Goal: Check status: Check status

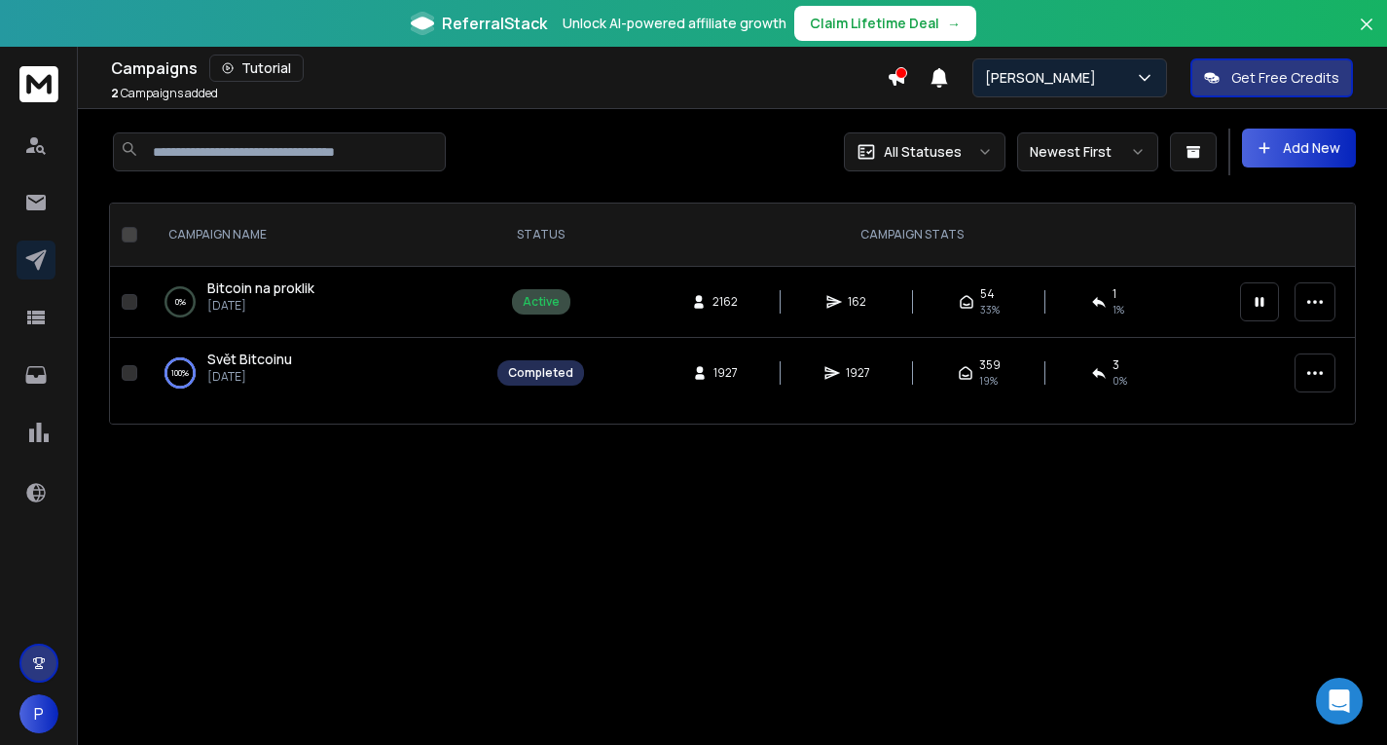
click at [1052, 85] on div "[PERSON_NAME]" at bounding box center [1069, 77] width 169 height 19
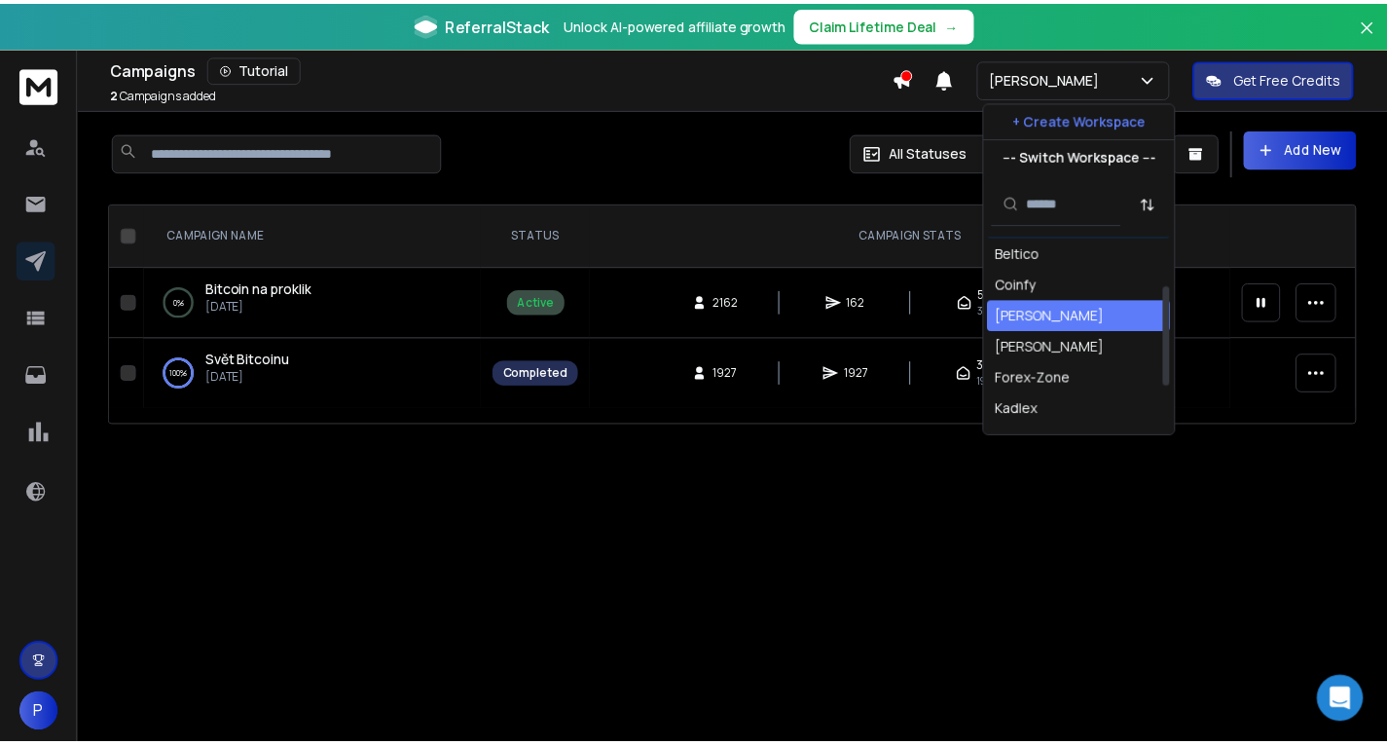
scroll to position [93, 0]
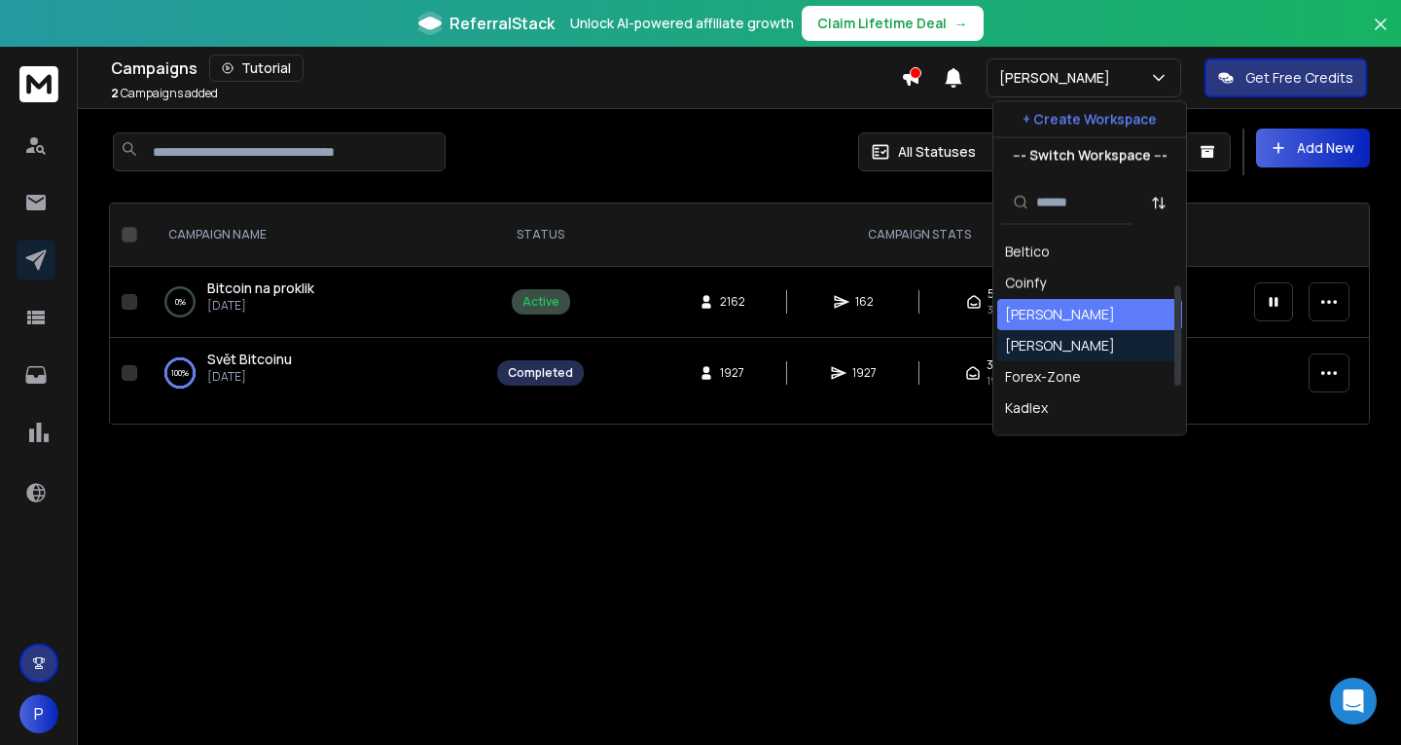
click at [1041, 343] on div "David S." at bounding box center [1060, 345] width 110 height 19
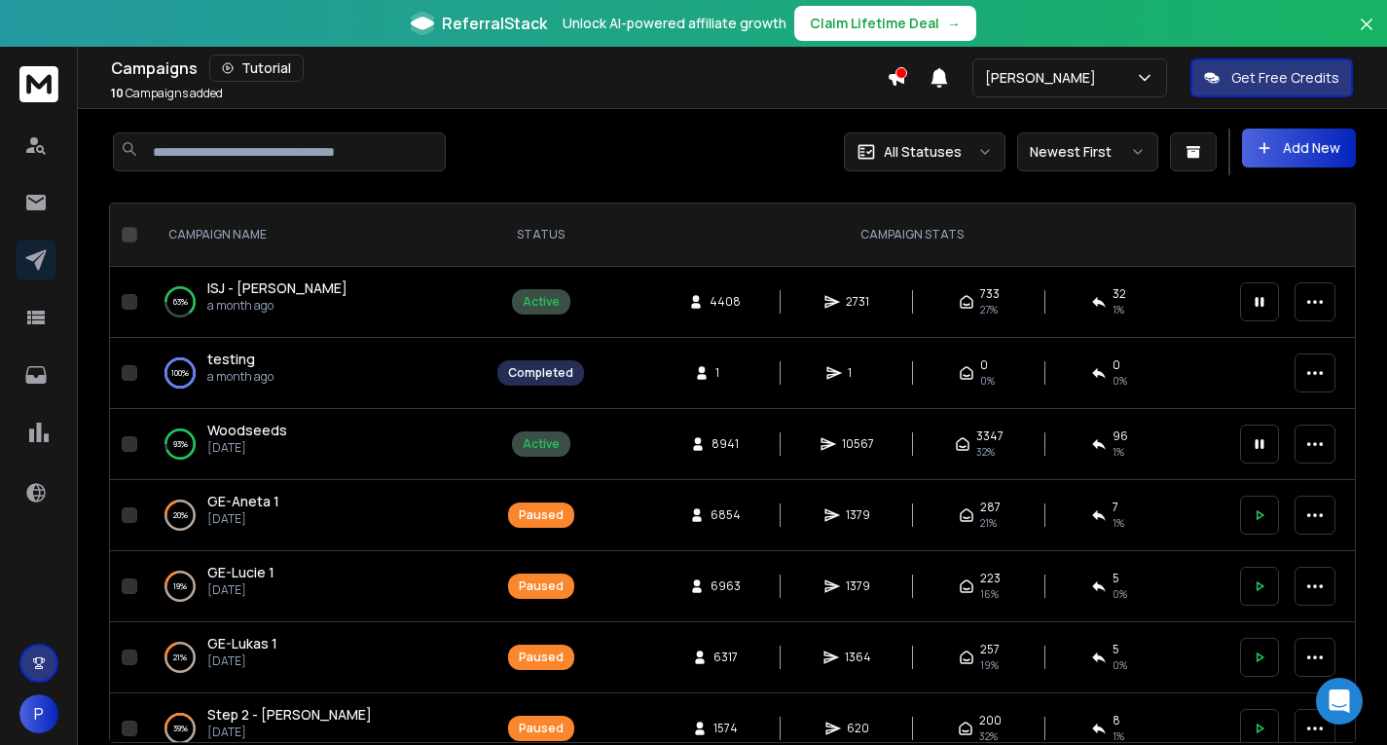
click at [624, 292] on div "4408 2731 733 27 % 32 1 %" at bounding box center [911, 301] width 609 height 31
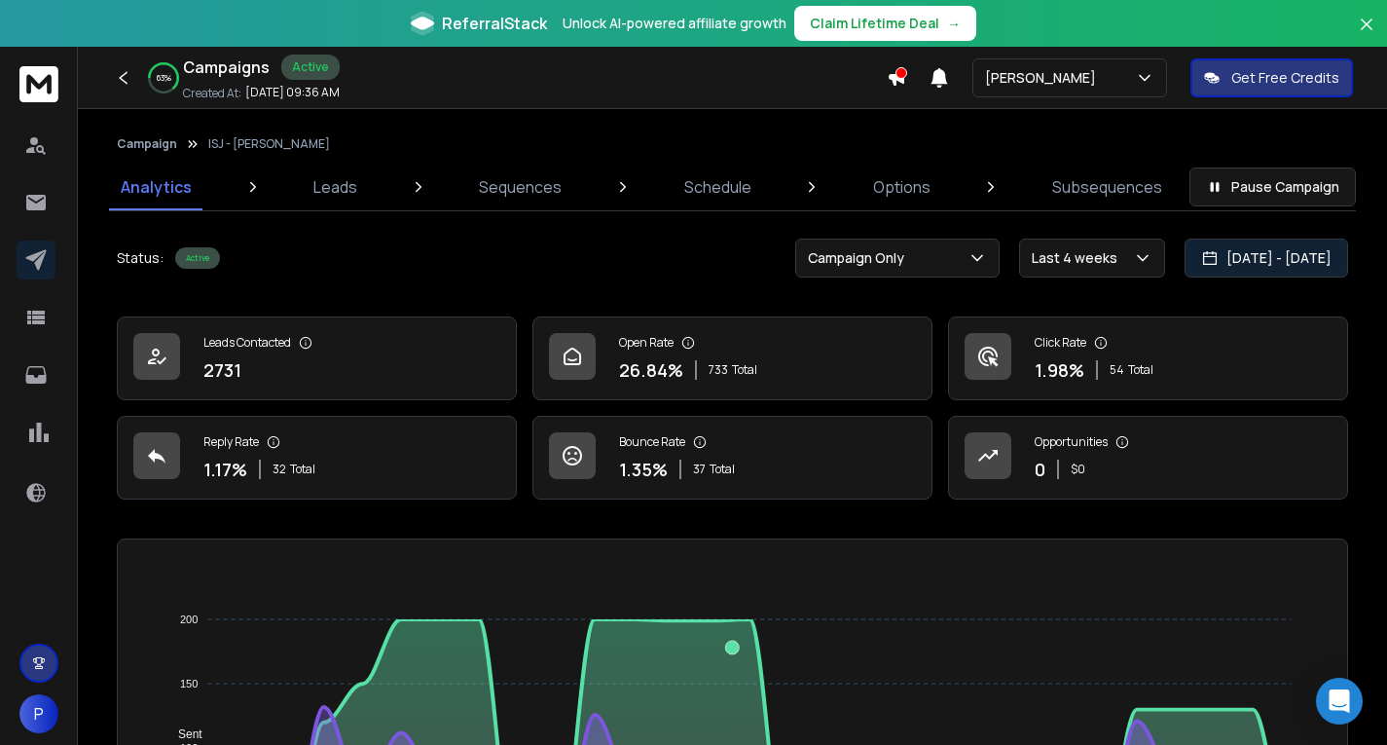
click at [1224, 259] on button "[DATE] - [DATE]" at bounding box center [1266, 257] width 164 height 39
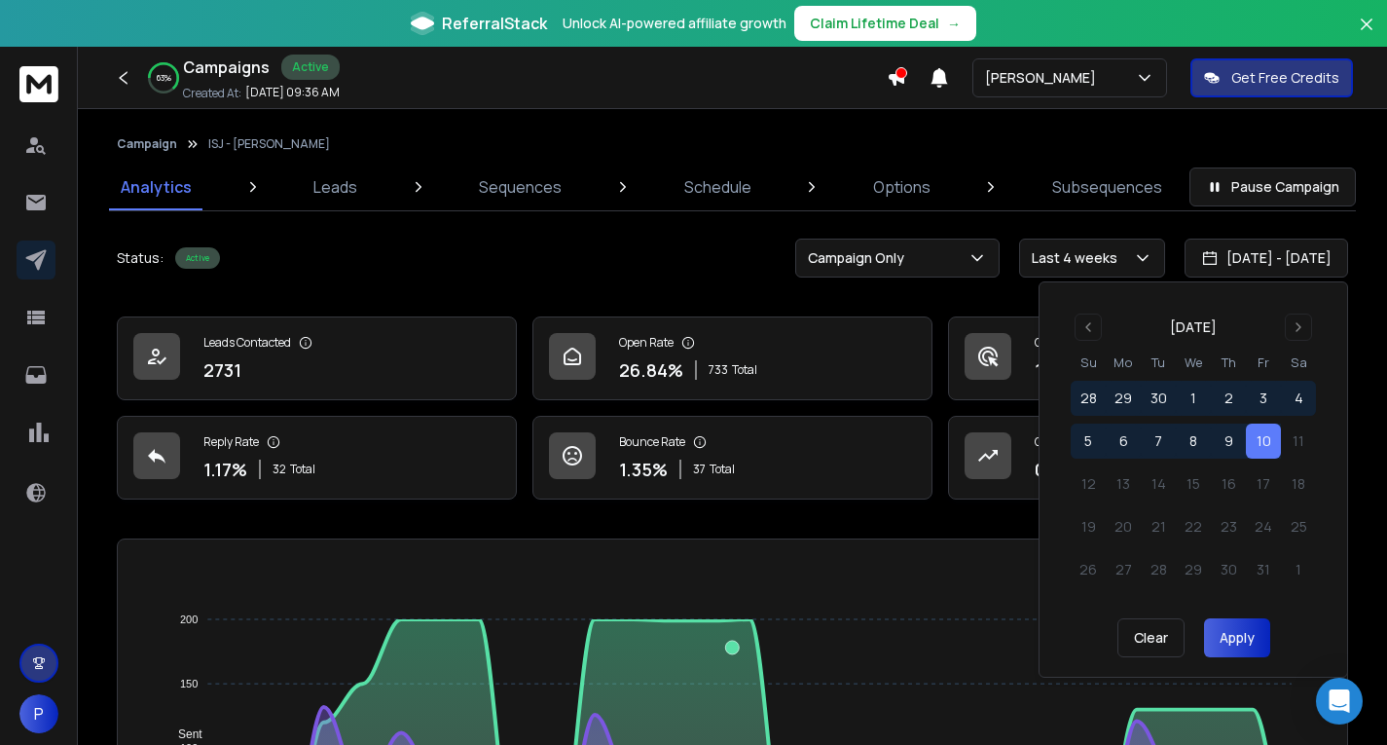
click at [1229, 434] on button "9" at bounding box center [1228, 440] width 35 height 35
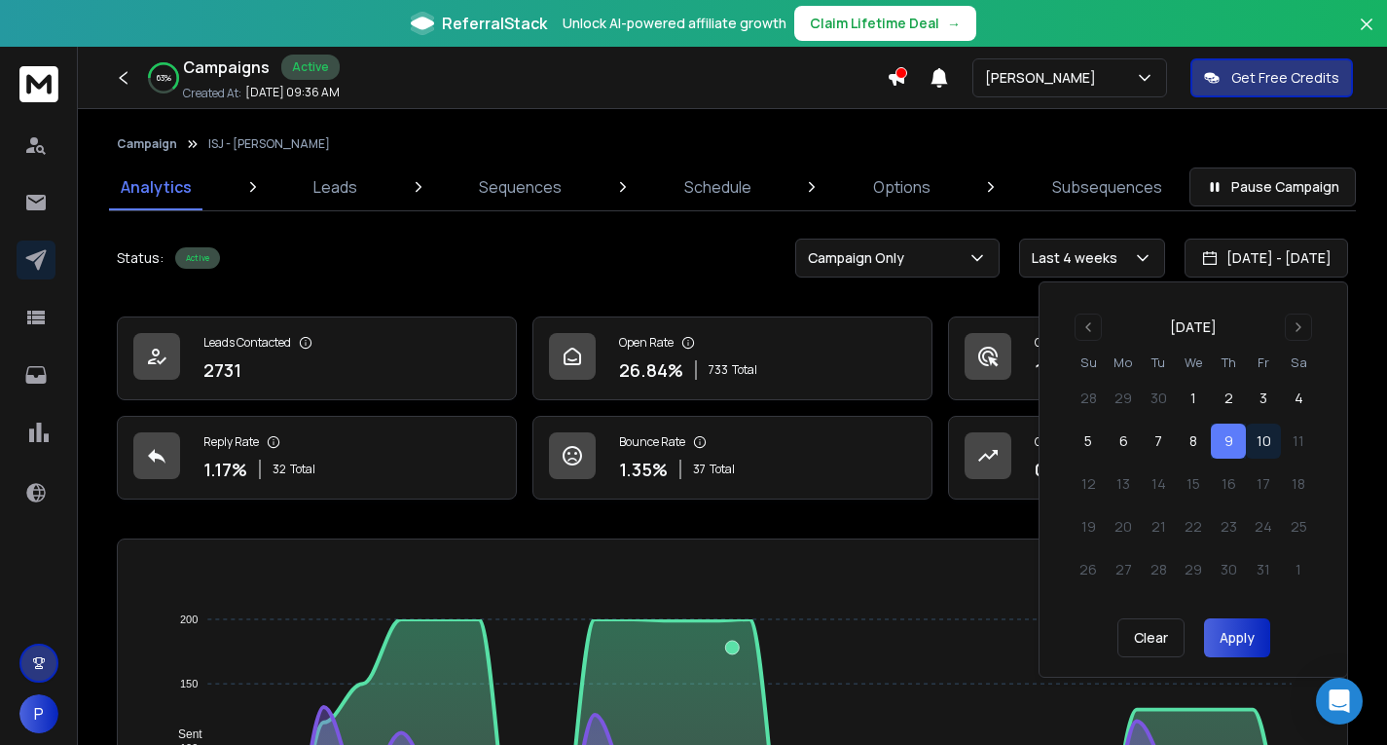
click at [1236, 634] on button "Apply" at bounding box center [1237, 637] width 66 height 39
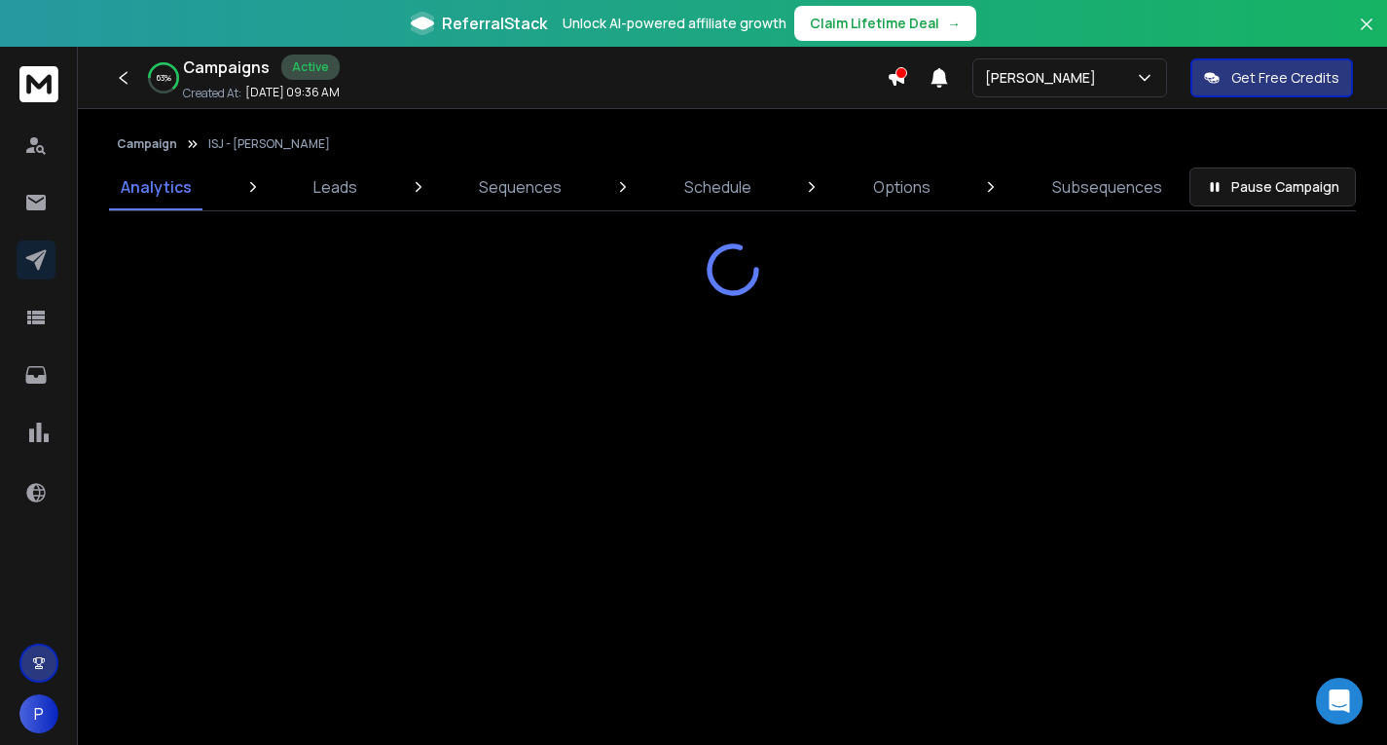
click at [644, 88] on div "63 % Campaigns Active Created At: Sep 12, 2025, 09:36 AM David S. Get Free Cred…" at bounding box center [693, 78] width 1387 height 62
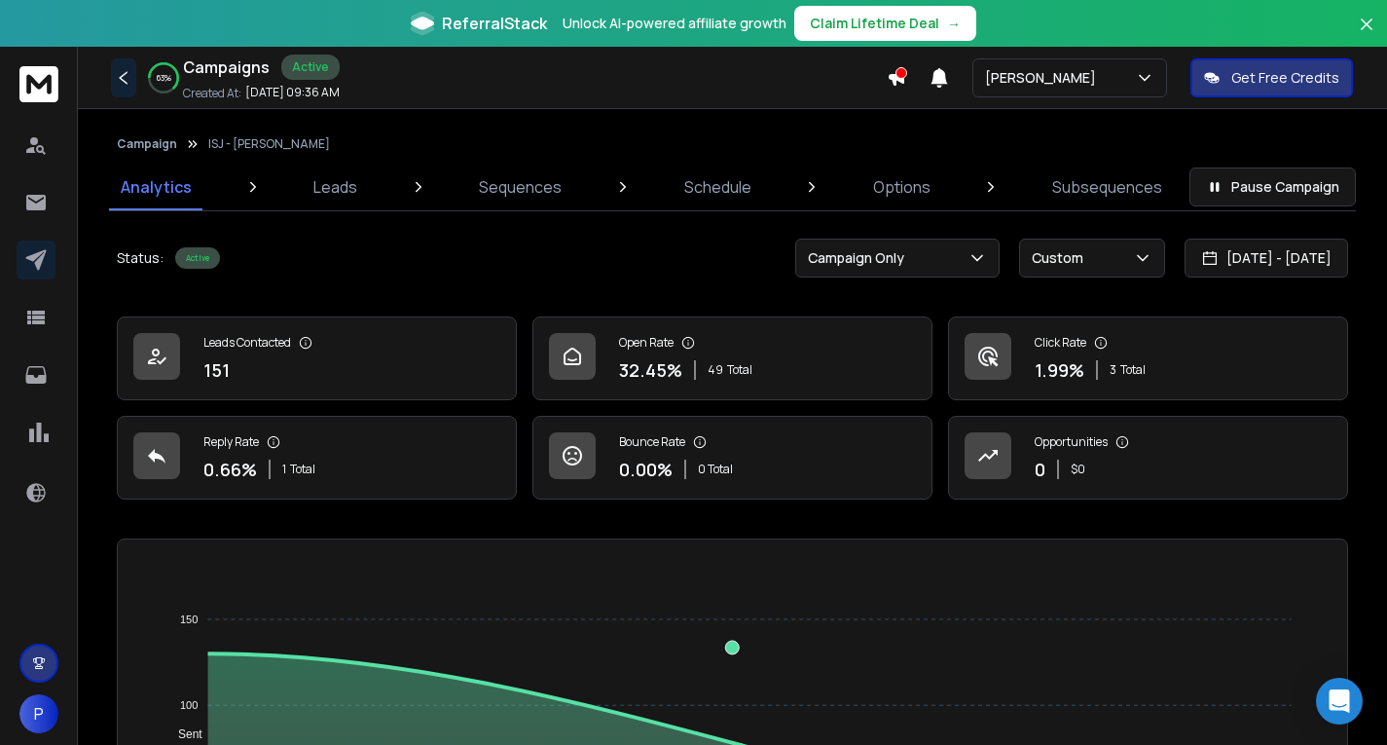
click at [115, 79] on icon at bounding box center [124, 78] width 18 height 18
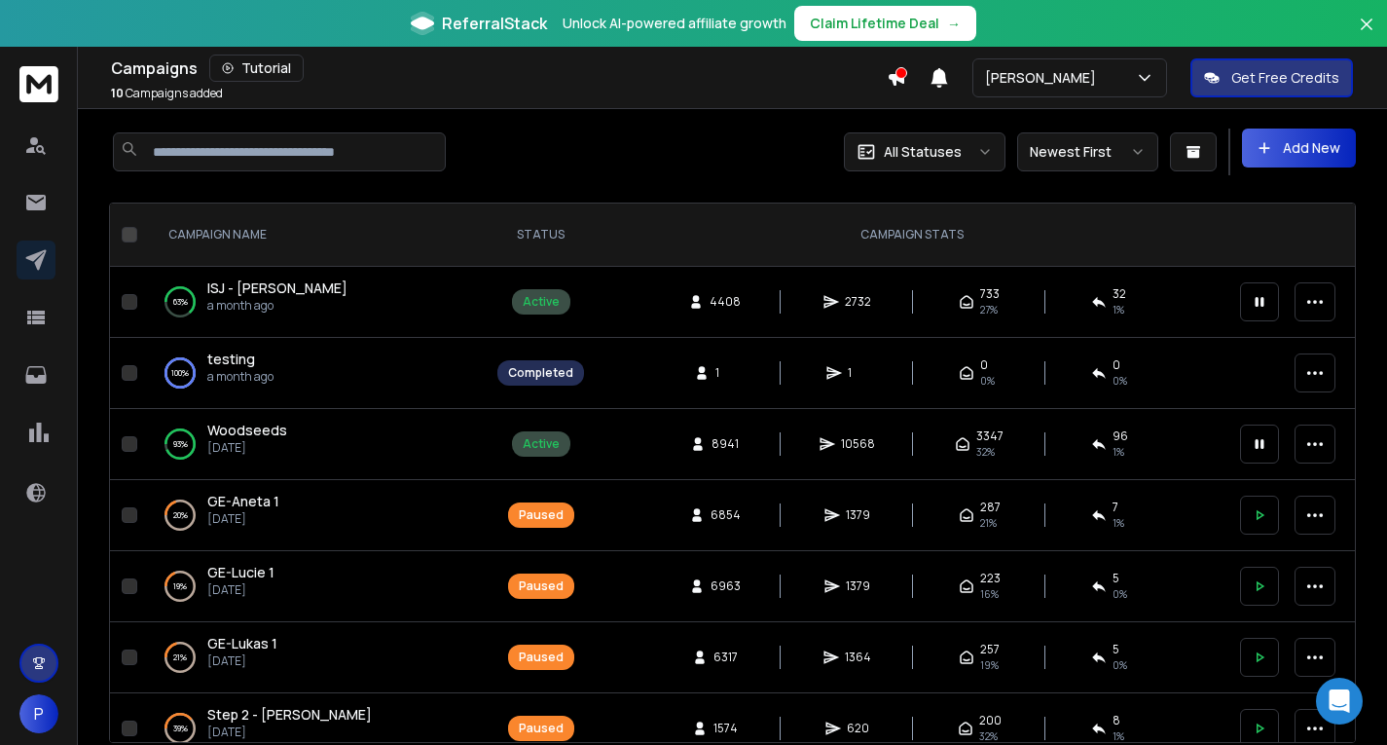
click at [297, 449] on div "93 % Woodseeds 2 months ago" at bounding box center [315, 443] width 302 height 47
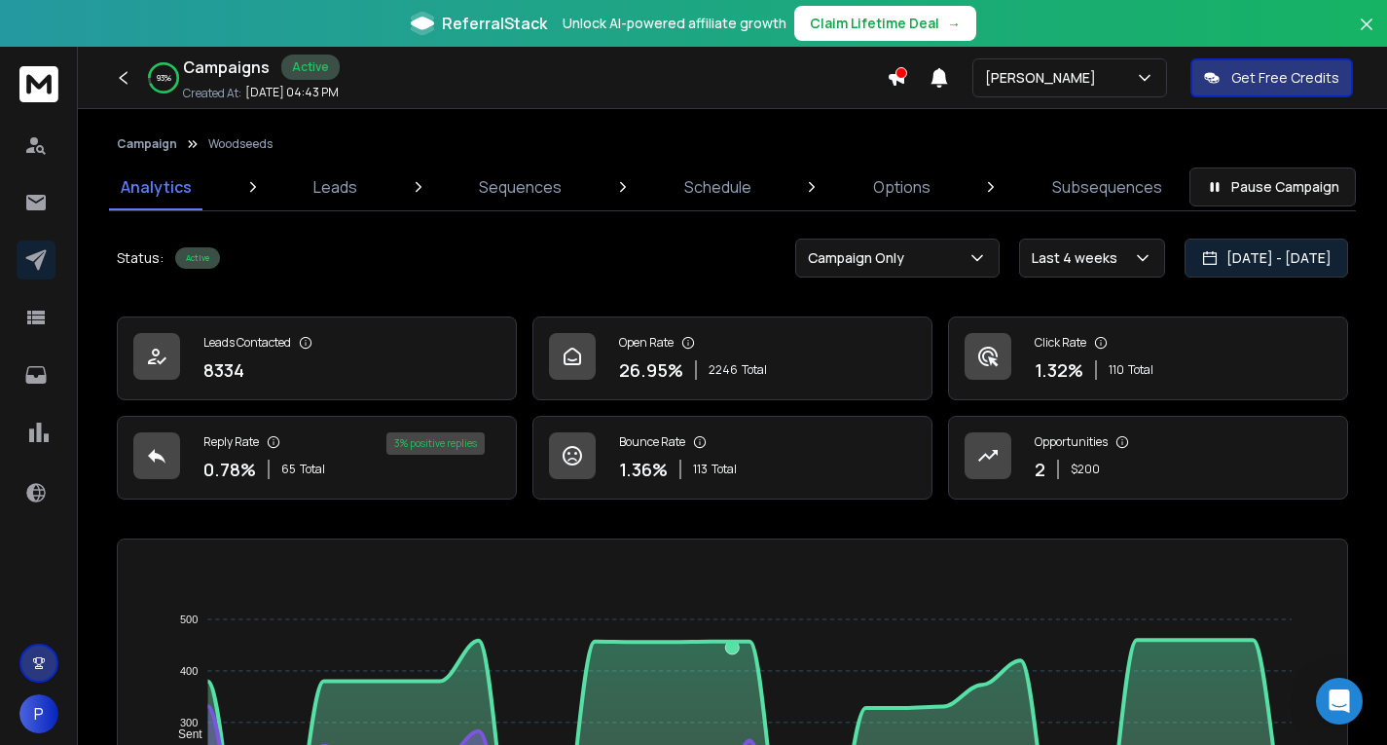
click at [1235, 263] on button "[DATE] - [DATE]" at bounding box center [1266, 257] width 164 height 39
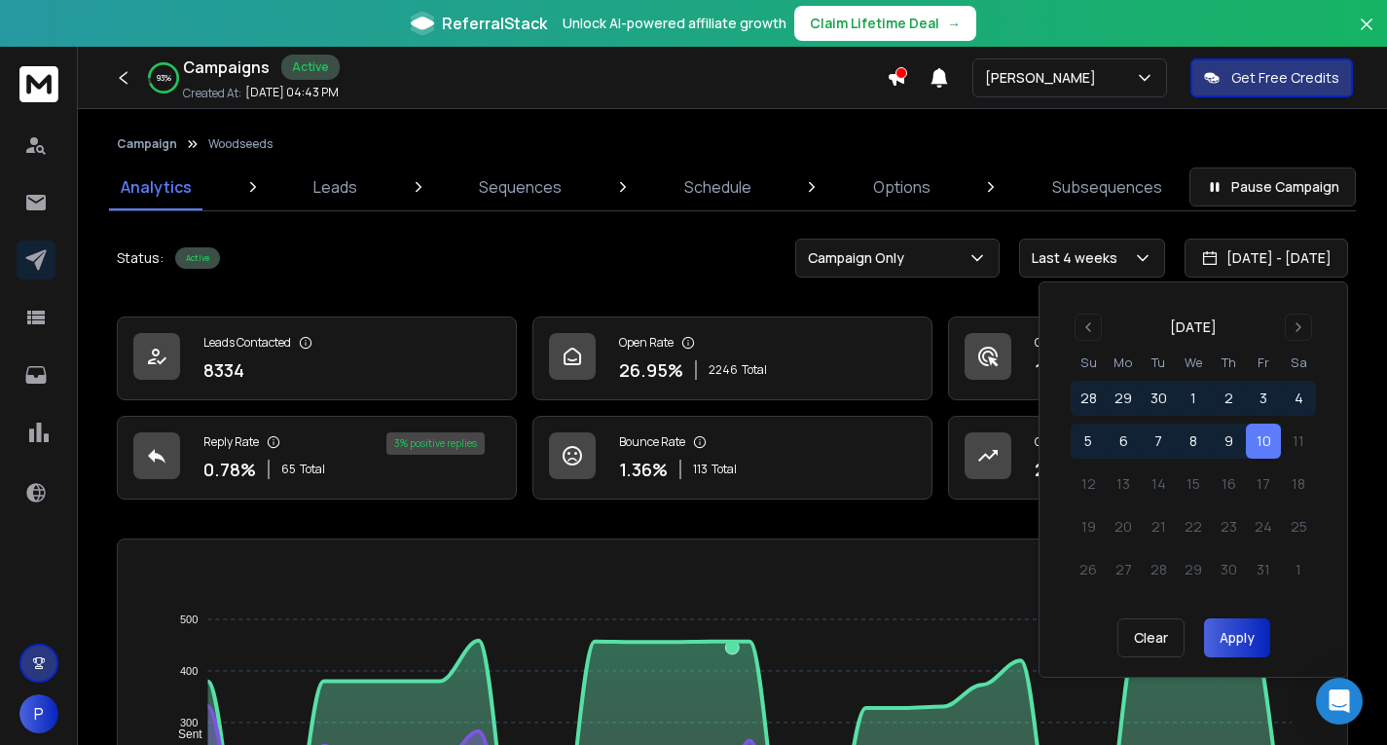
click at [1229, 439] on button "9" at bounding box center [1228, 440] width 35 height 35
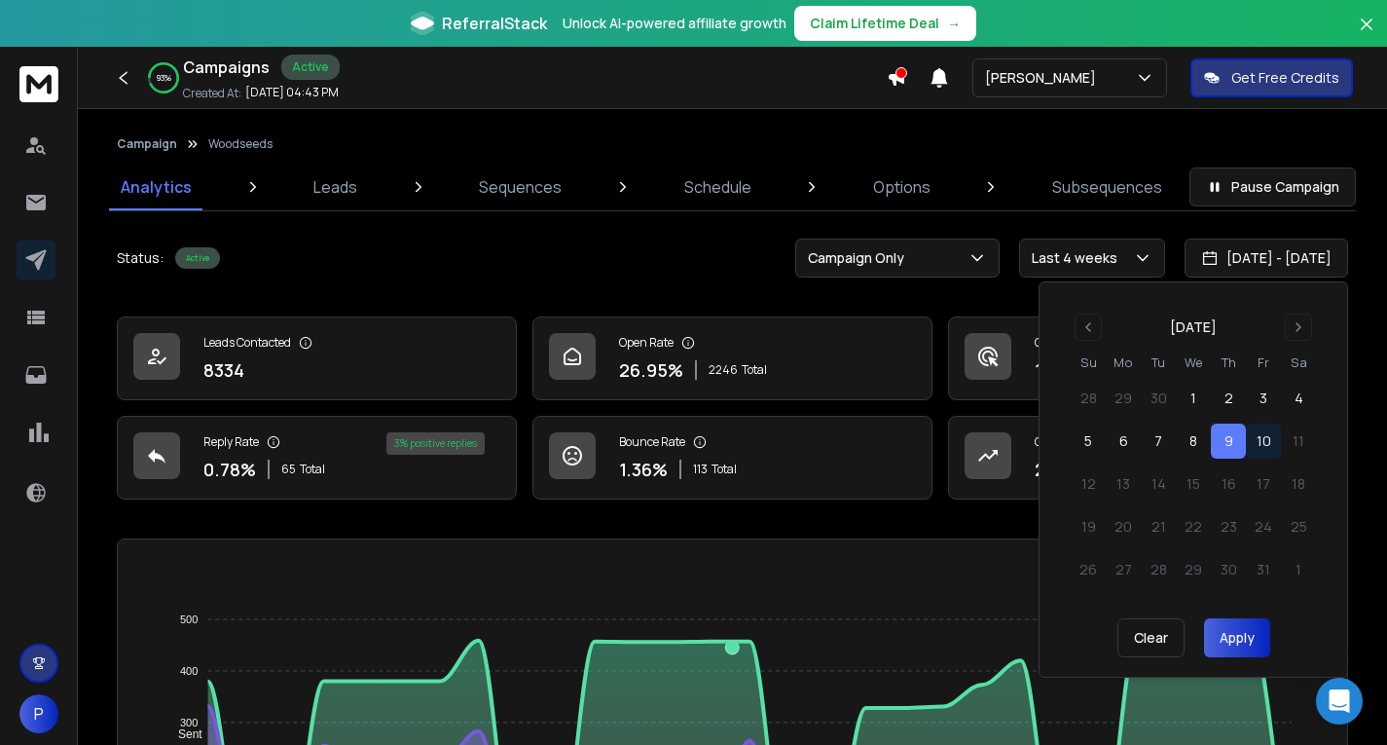
click at [1227, 636] on button "Apply" at bounding box center [1237, 637] width 66 height 39
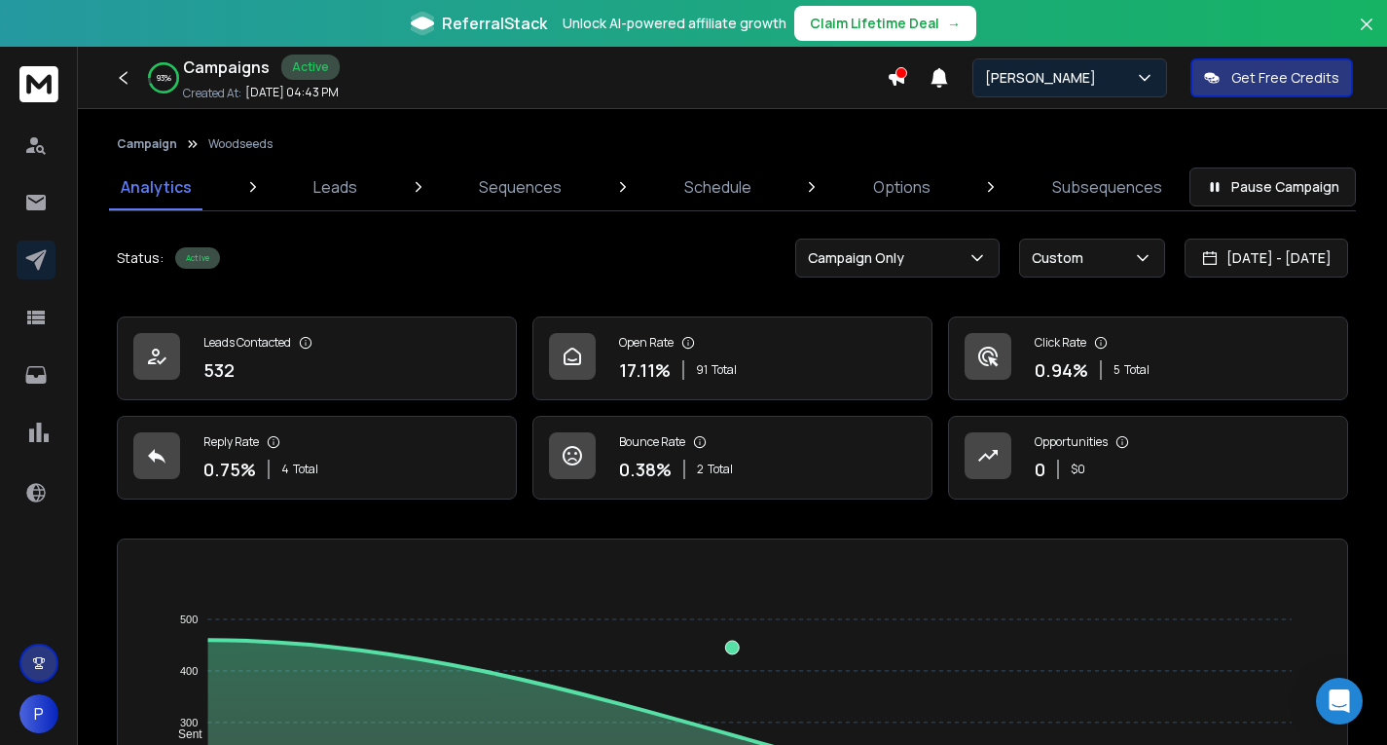
click at [1068, 80] on div "David S." at bounding box center [1069, 77] width 169 height 19
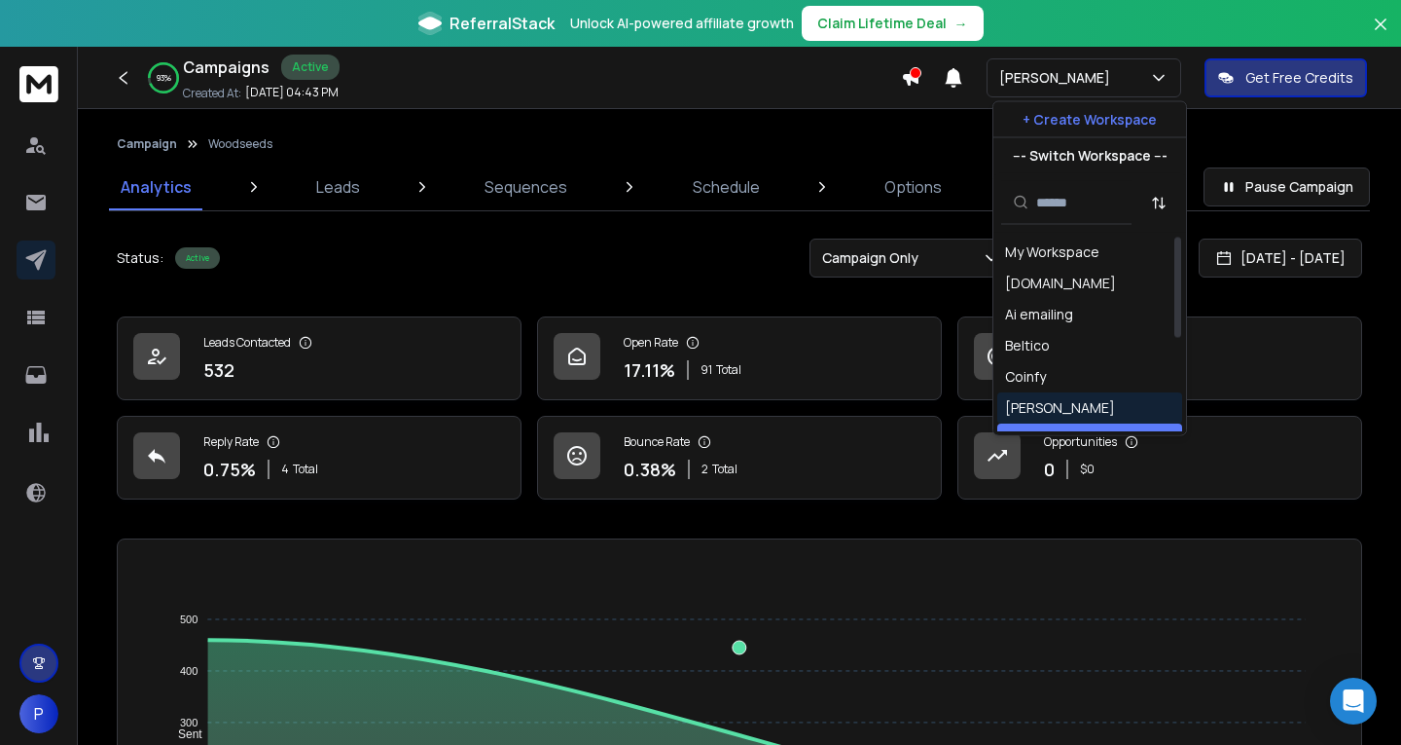
click at [1057, 405] on div "[PERSON_NAME]" at bounding box center [1090, 407] width 185 height 31
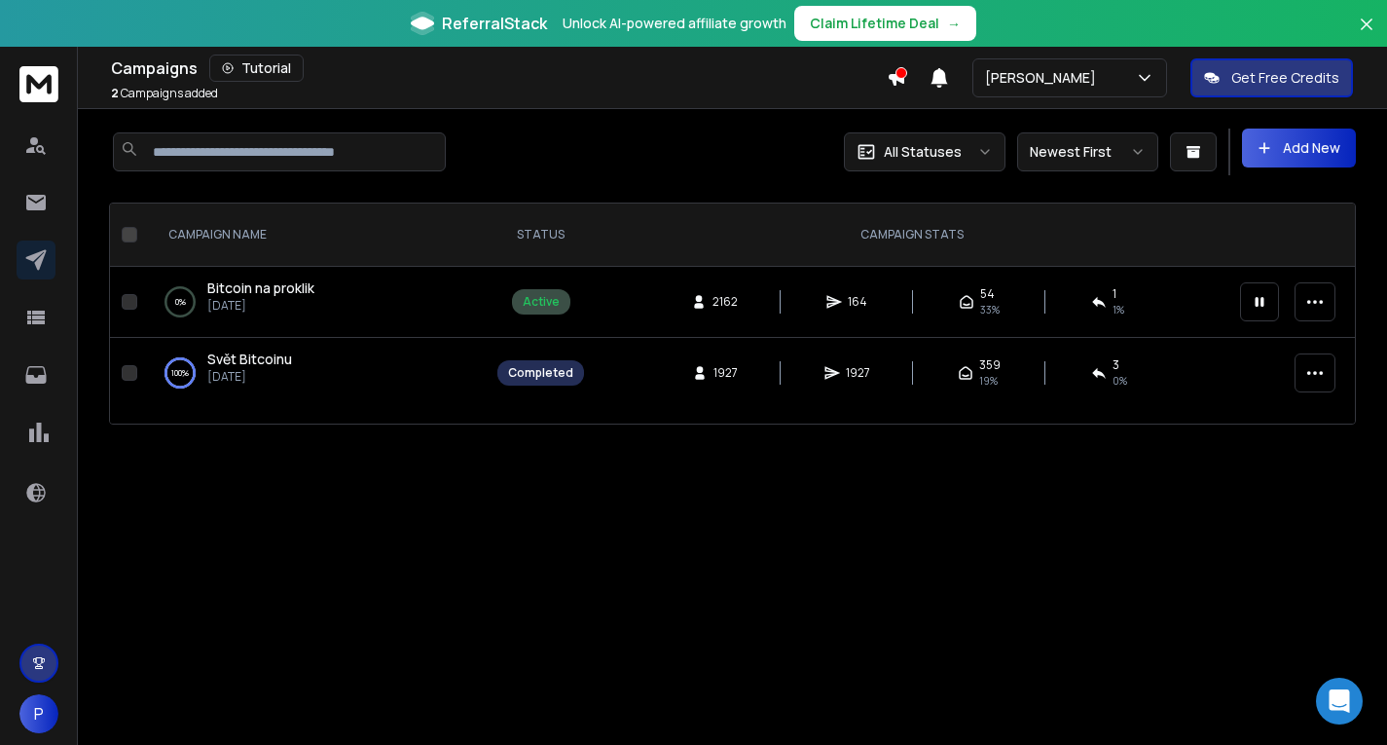
click at [227, 294] on span "Bitcoin na proklik" at bounding box center [260, 287] width 107 height 18
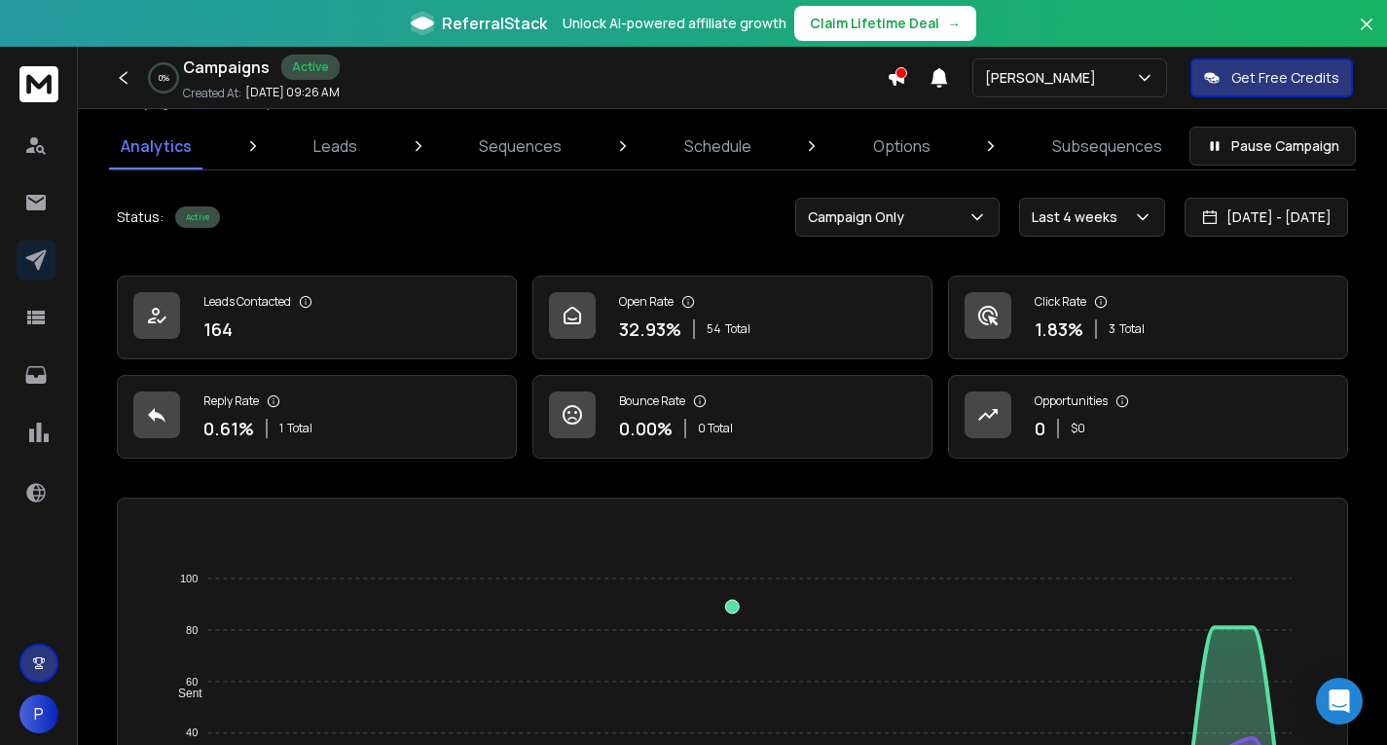
scroll to position [40, 0]
click at [330, 148] on p "Leads" at bounding box center [335, 146] width 44 height 23
